Goal: Check status: Check status

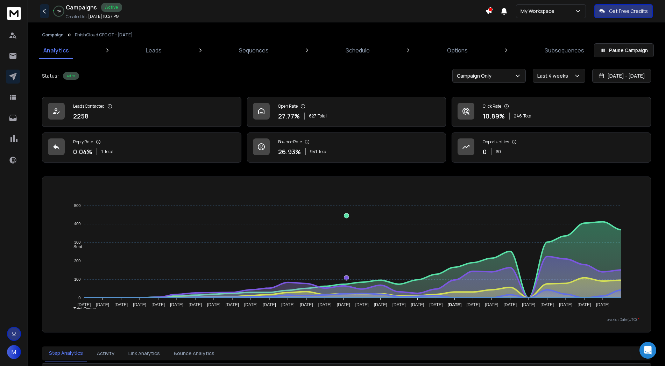
click at [46, 13] on icon at bounding box center [44, 11] width 6 height 6
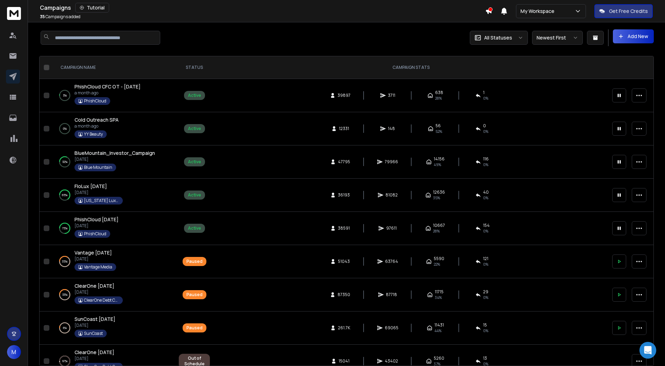
click at [141, 89] on span "PhishCloud CFC OT - [DATE]" at bounding box center [108, 86] width 66 height 7
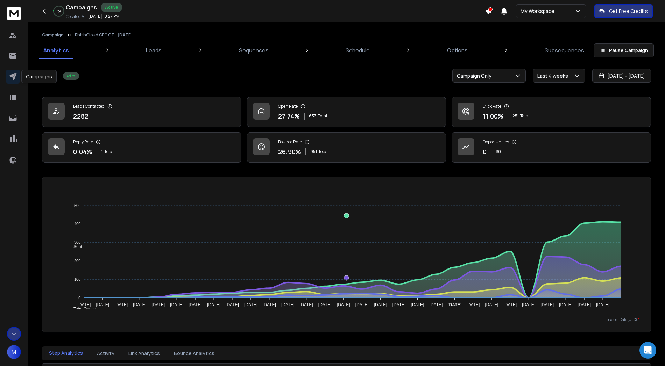
click at [11, 75] on icon at bounding box center [13, 76] width 8 height 8
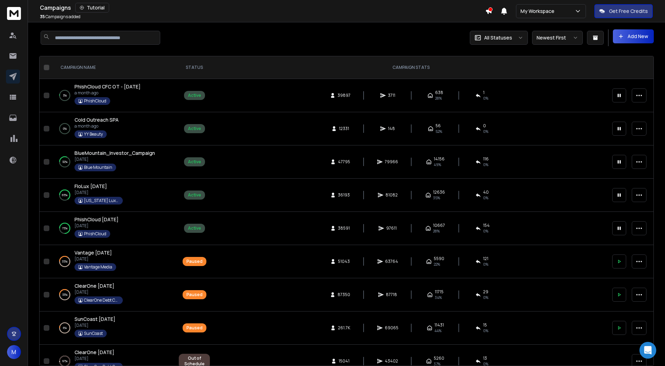
click at [101, 118] on span "Cold Outreach SPA" at bounding box center [97, 120] width 44 height 7
